Goal: Navigation & Orientation: Find specific page/section

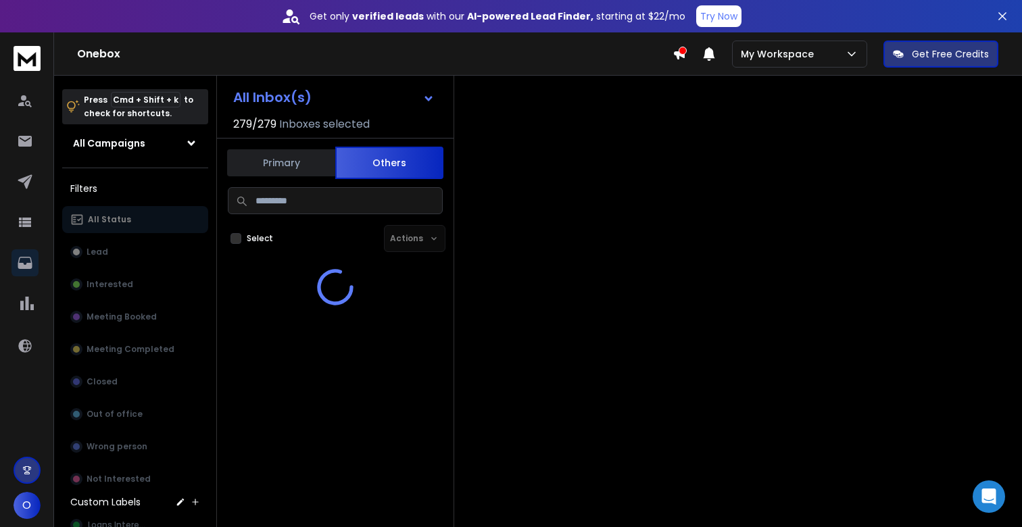
click at [420, 175] on button "Others" at bounding box center [389, 163] width 108 height 32
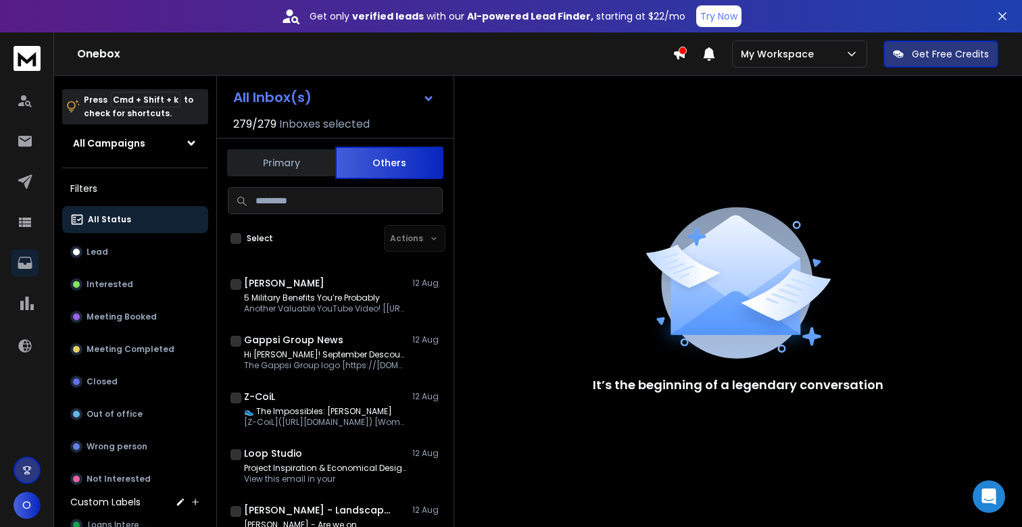
click at [314, 169] on button "Primary" at bounding box center [281, 163] width 108 height 30
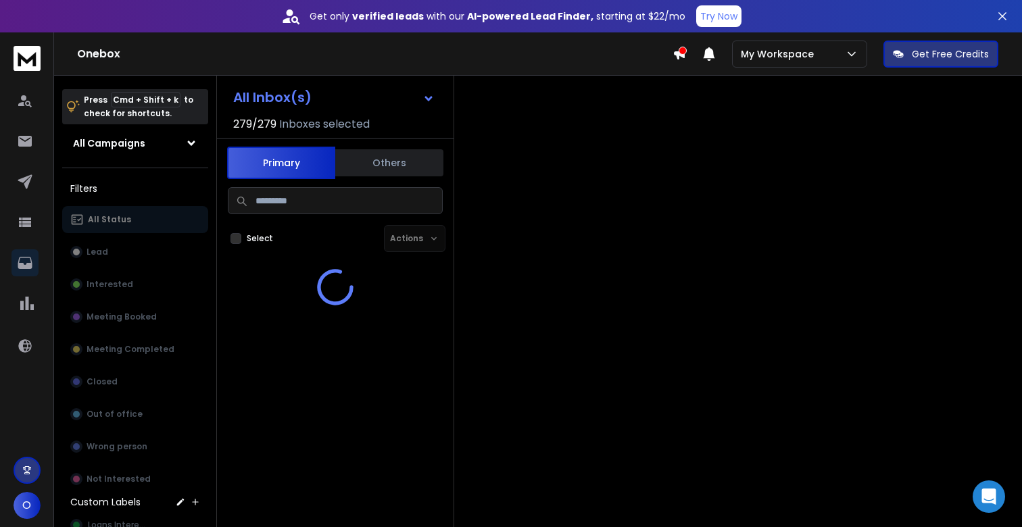
click at [314, 169] on button "Primary" at bounding box center [281, 163] width 108 height 32
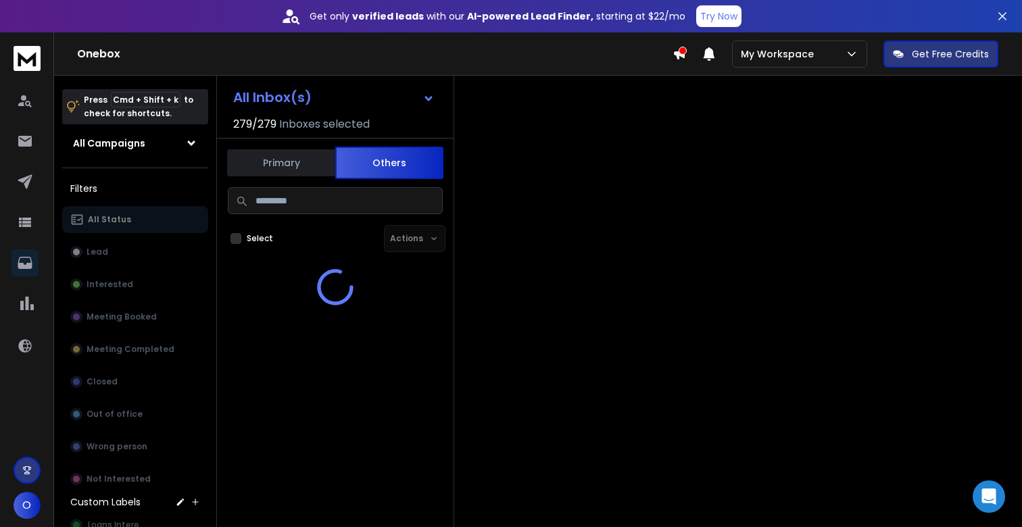
click at [367, 176] on button "Others" at bounding box center [389, 163] width 108 height 32
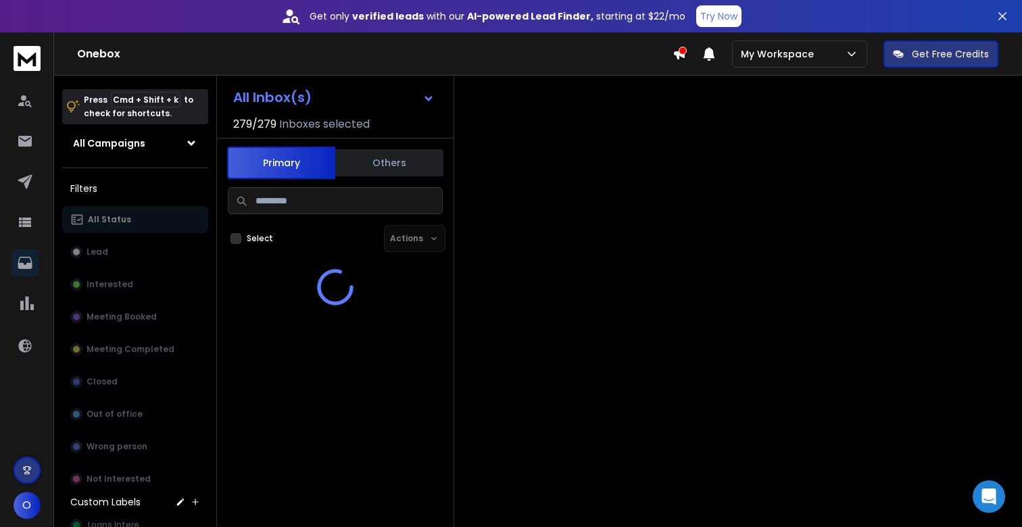
drag, startPoint x: 269, startPoint y: 149, endPoint x: 266, endPoint y: 160, distance: 12.0
click at [266, 161] on button "Primary" at bounding box center [281, 163] width 108 height 32
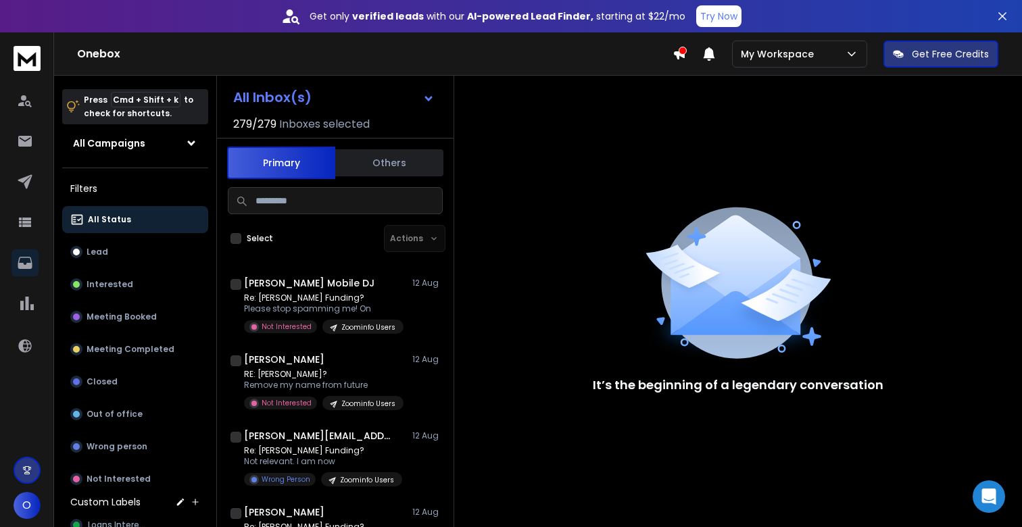
click at [343, 180] on div "Primary Others Select Actions [PERSON_NAME] Mobile DJ [DATE] Re: [PERSON_NAME] …" at bounding box center [335, 402] width 237 height 506
click at [344, 176] on button "Others" at bounding box center [389, 163] width 108 height 30
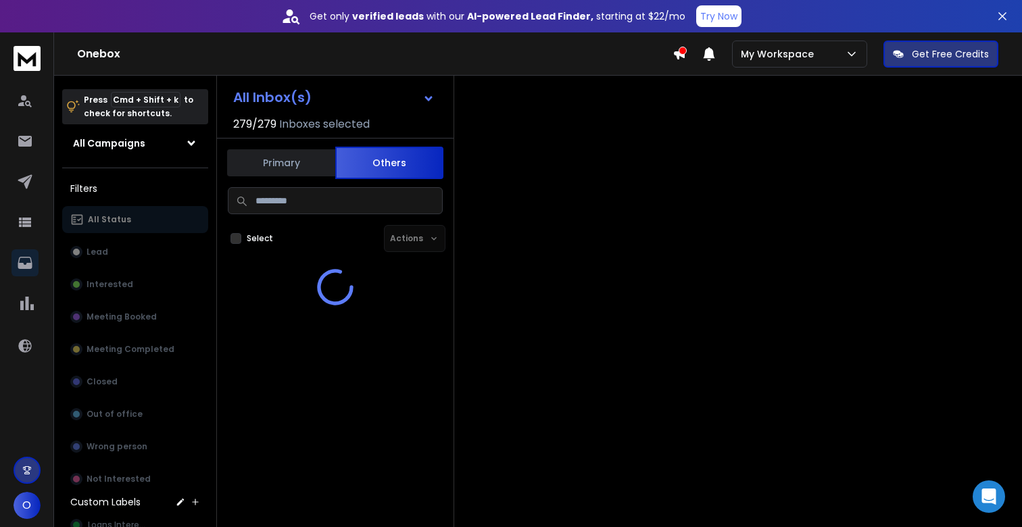
click at [344, 176] on button "Others" at bounding box center [389, 163] width 108 height 32
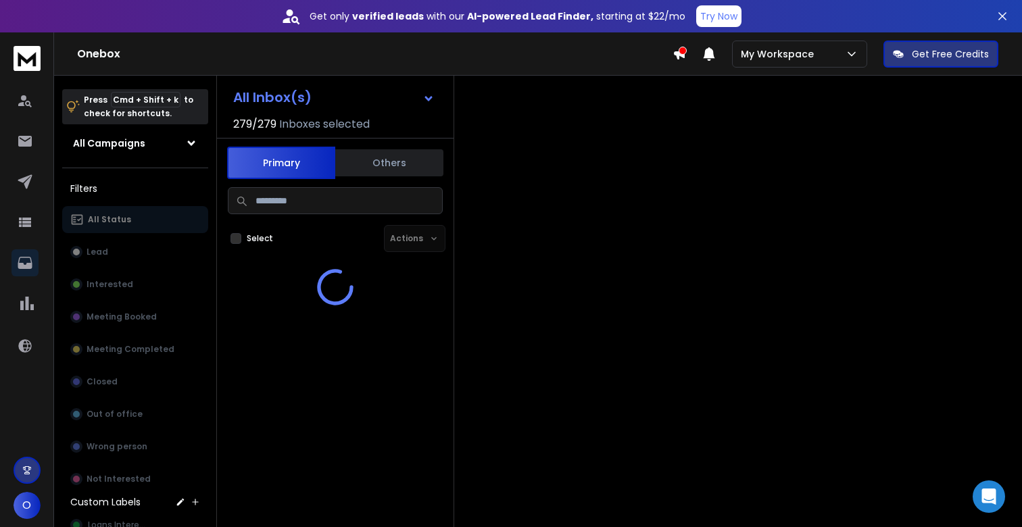
click at [322, 171] on button "Primary" at bounding box center [281, 163] width 108 height 32
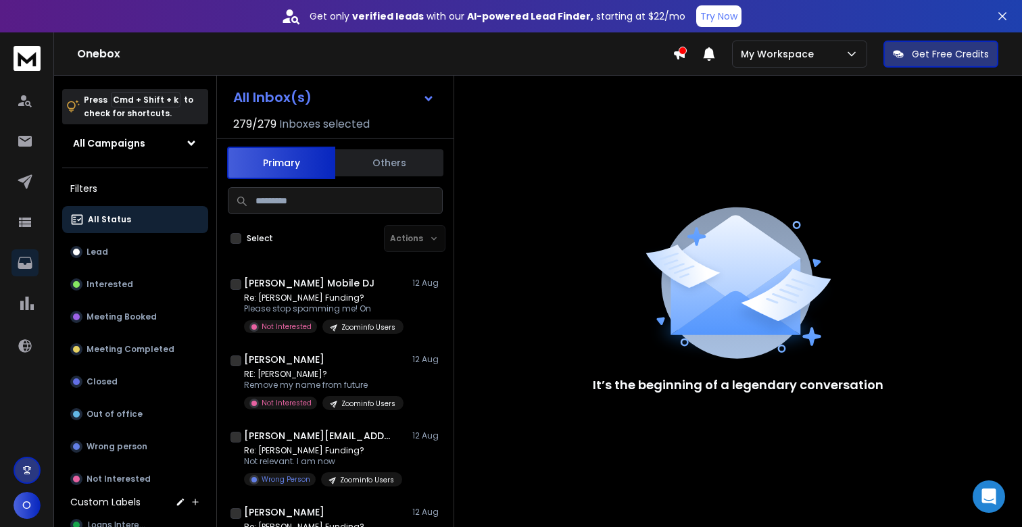
click at [379, 149] on button "Others" at bounding box center [389, 163] width 108 height 30
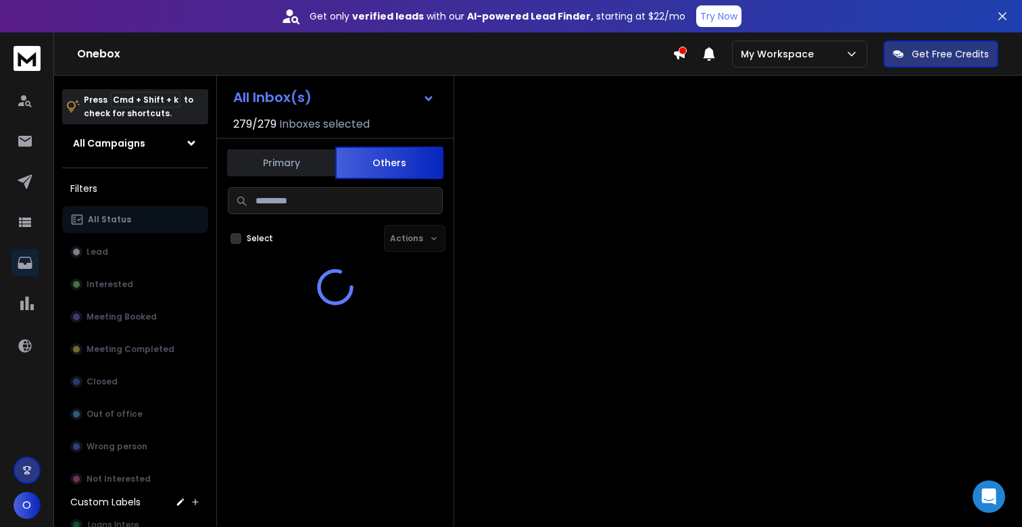
click at [379, 149] on button "Others" at bounding box center [389, 163] width 108 height 32
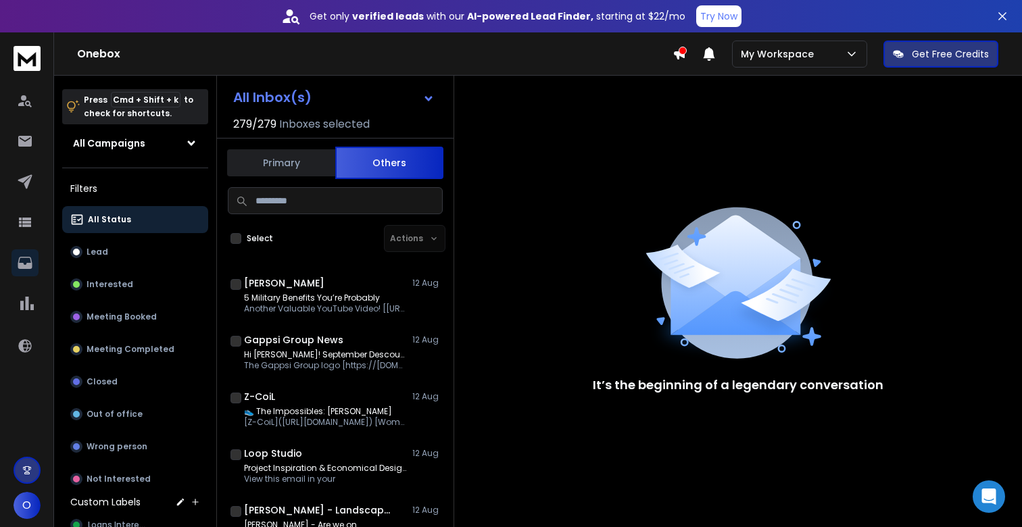
click at [297, 160] on button "Primary" at bounding box center [281, 163] width 108 height 30
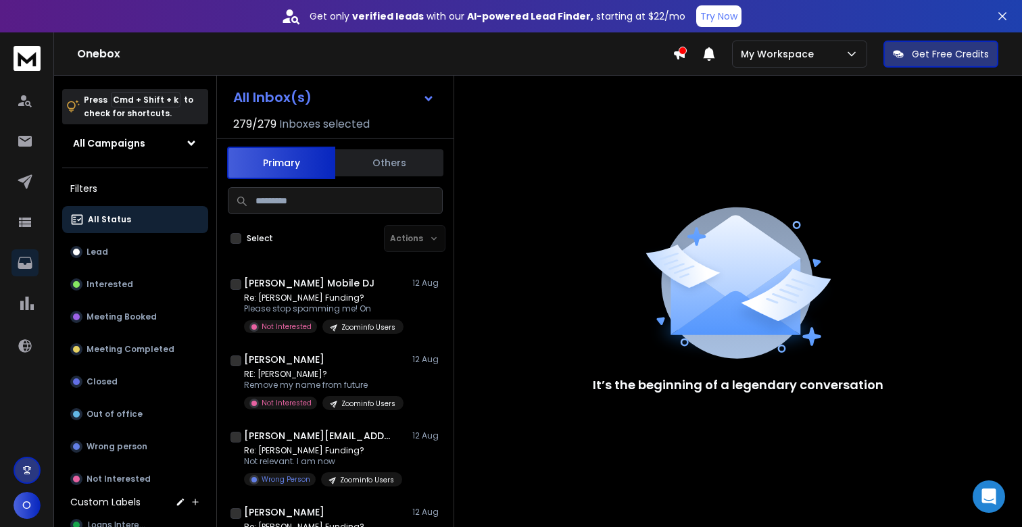
click at [370, 179] on div "Primary Others Select Actions [PERSON_NAME] Mobile DJ [DATE] Re: [PERSON_NAME] …" at bounding box center [335, 402] width 237 height 506
click at [370, 178] on div "Primary Others Select Actions [PERSON_NAME] Mobile DJ [DATE] Re: [PERSON_NAME] …" at bounding box center [335, 402] width 237 height 506
click at [370, 171] on button "Others" at bounding box center [389, 163] width 108 height 30
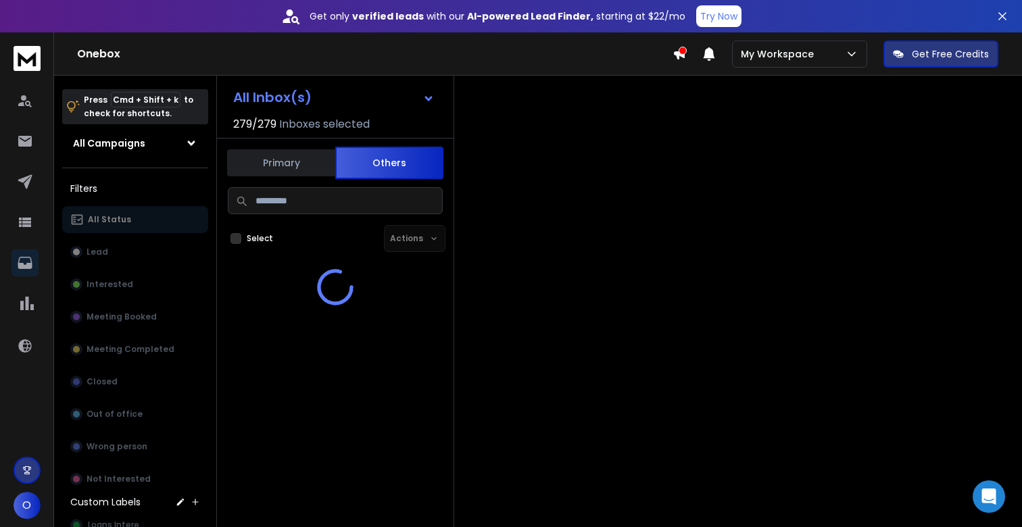
click at [370, 171] on button "Others" at bounding box center [389, 163] width 108 height 32
click at [289, 168] on button "Primary" at bounding box center [281, 163] width 108 height 30
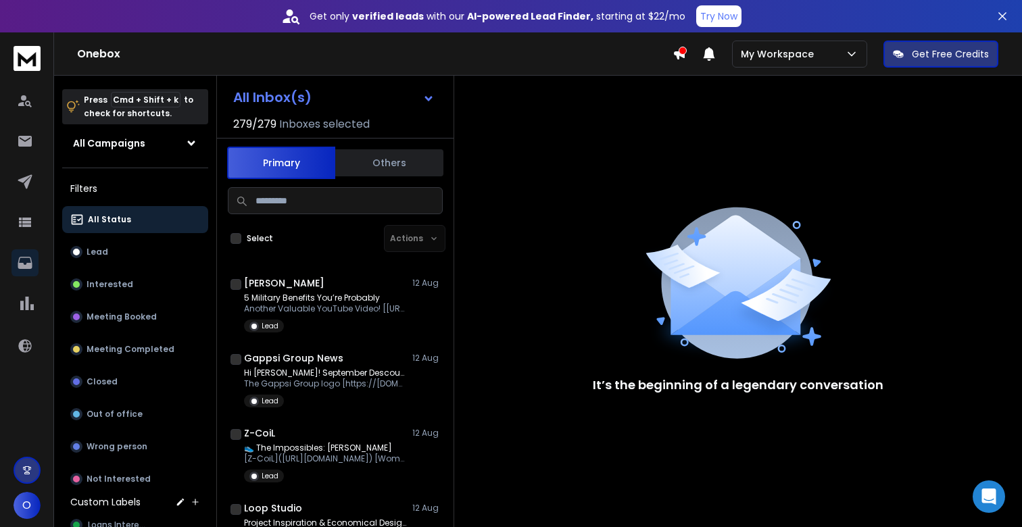
click at [289, 168] on button "Primary" at bounding box center [281, 163] width 108 height 32
